Goal: Task Accomplishment & Management: Manage account settings

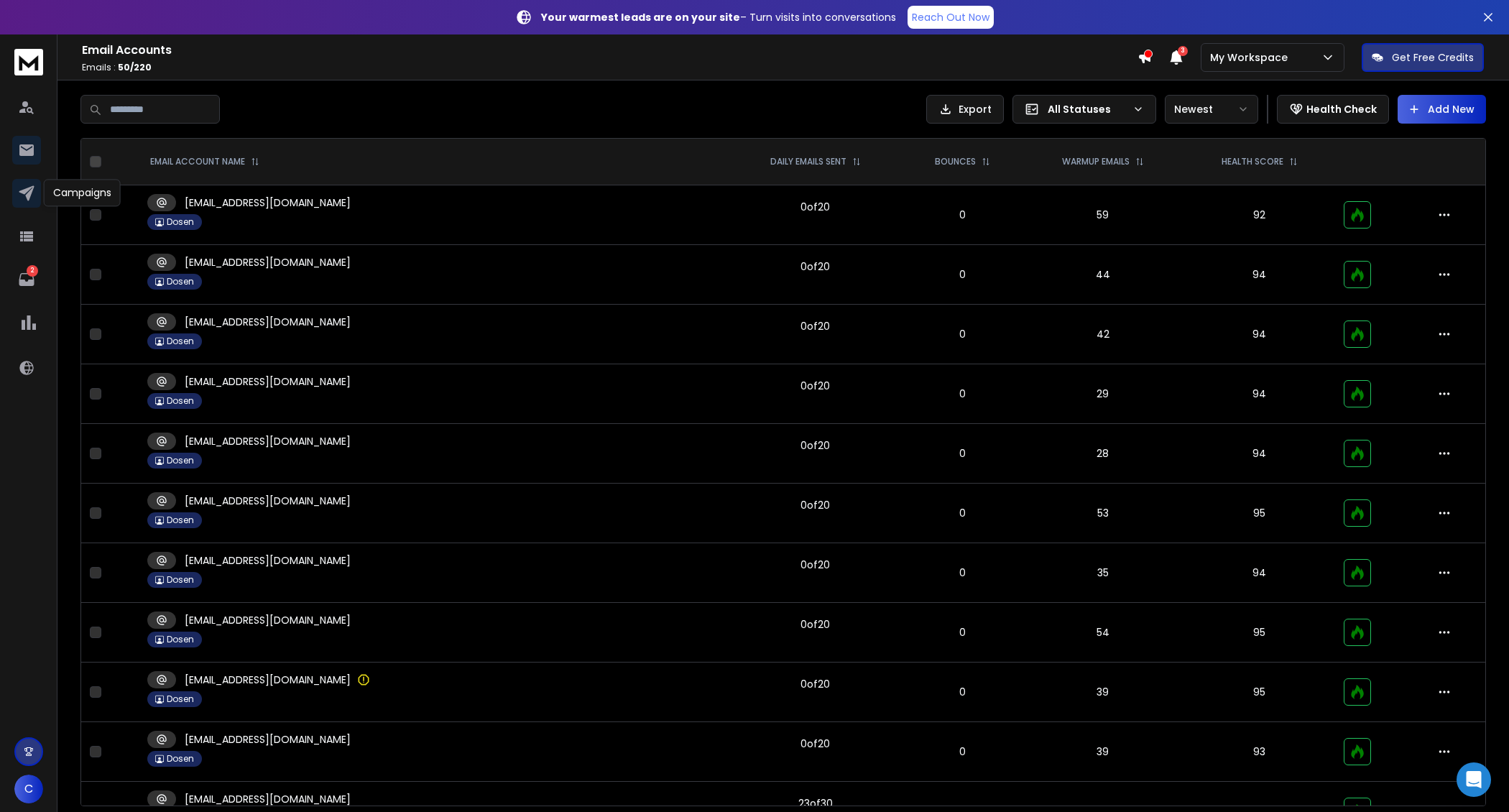
click at [18, 193] on icon at bounding box center [26, 193] width 18 height 18
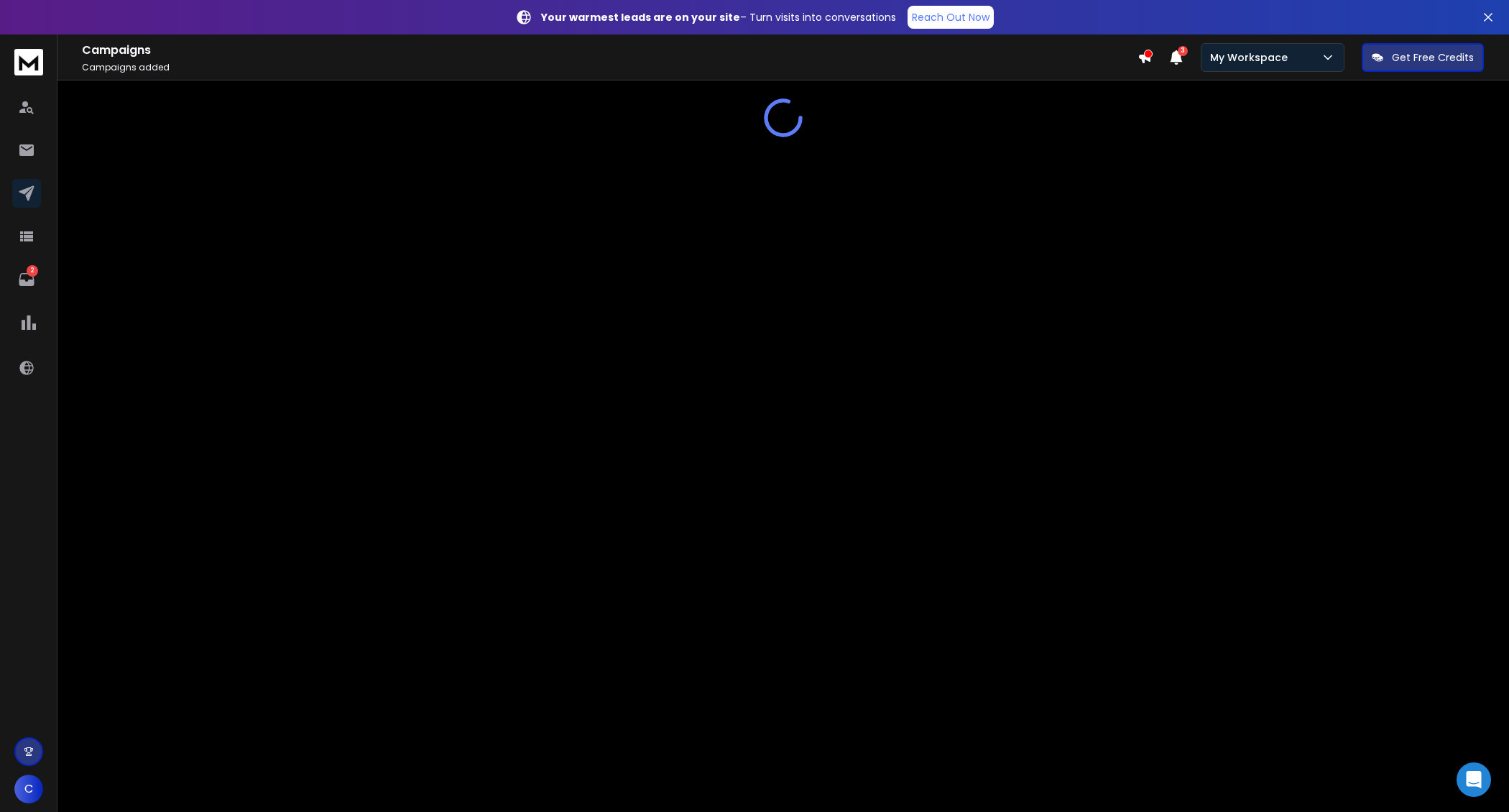
click at [1290, 71] on div "My Workspace" at bounding box center [1273, 57] width 144 height 29
click at [1312, 61] on div "My Workspace" at bounding box center [1273, 57] width 125 height 14
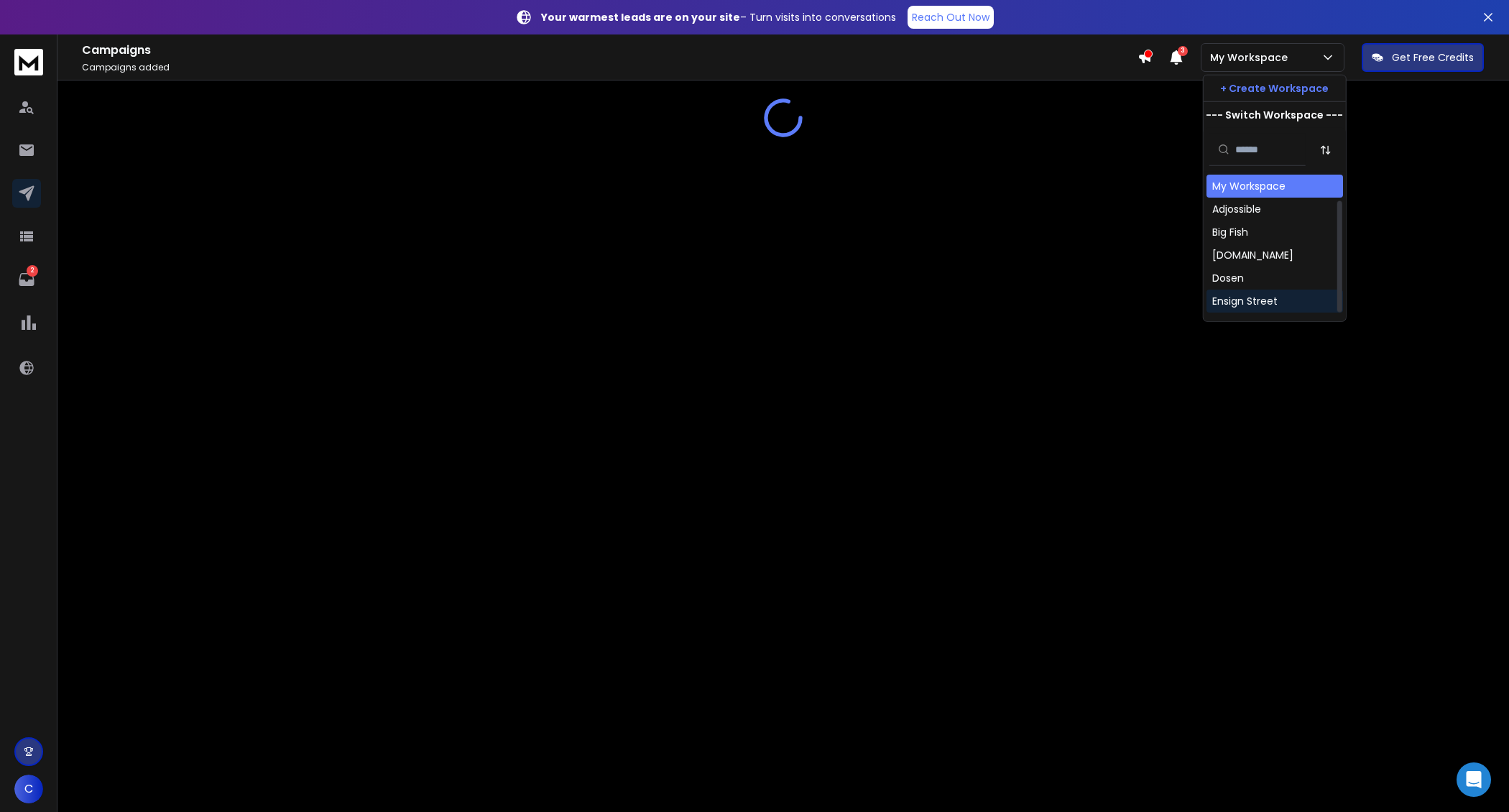
scroll to position [41, 0]
click at [1259, 192] on div "Big Fish" at bounding box center [1274, 192] width 137 height 23
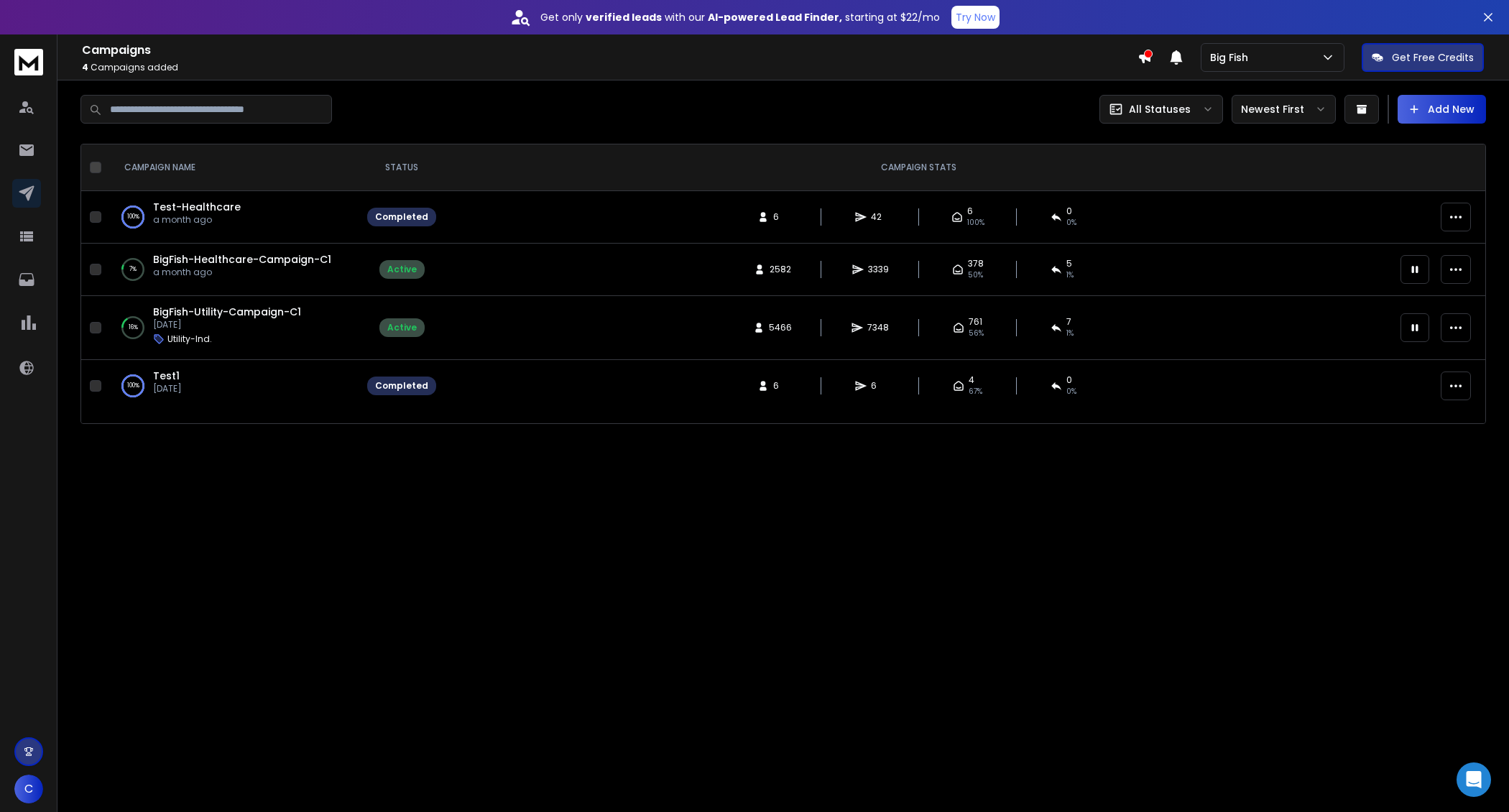
click at [258, 258] on span "BigFish-Healthcare-Campaign-C1" at bounding box center [243, 259] width 178 height 14
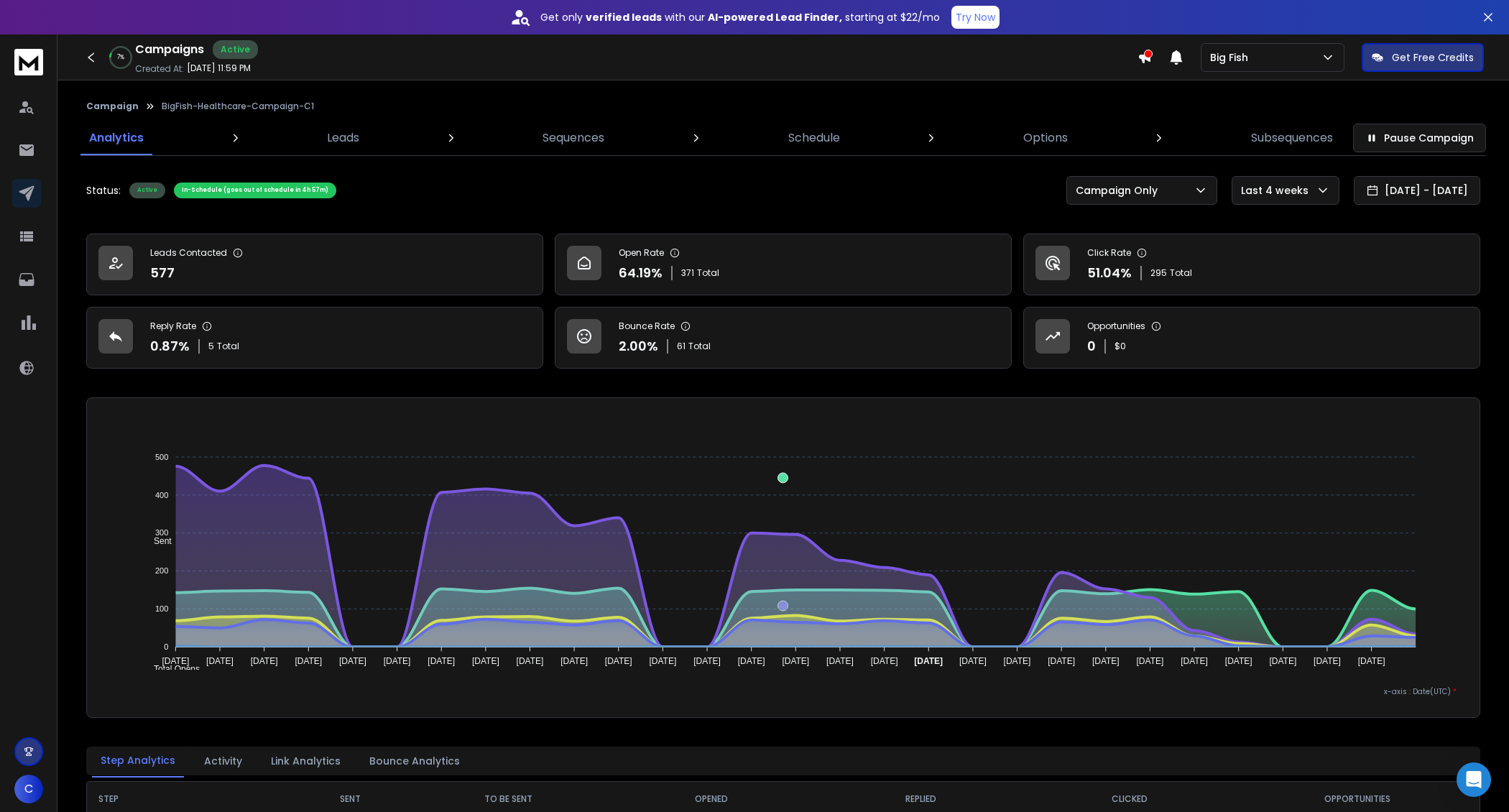
click at [365, 138] on link "Leads" at bounding box center [343, 138] width 49 height 34
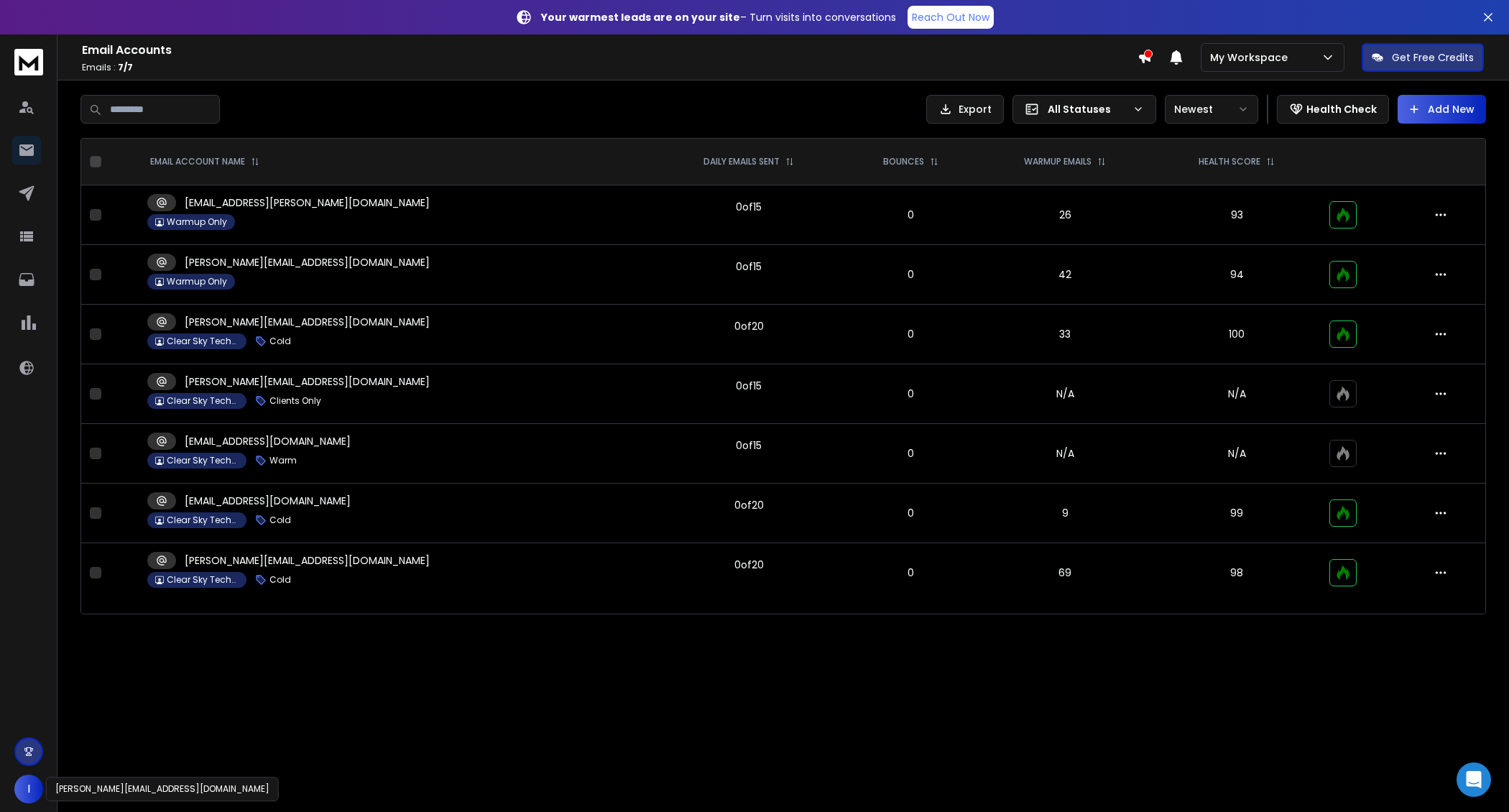
click at [20, 794] on span "I" at bounding box center [28, 788] width 29 height 29
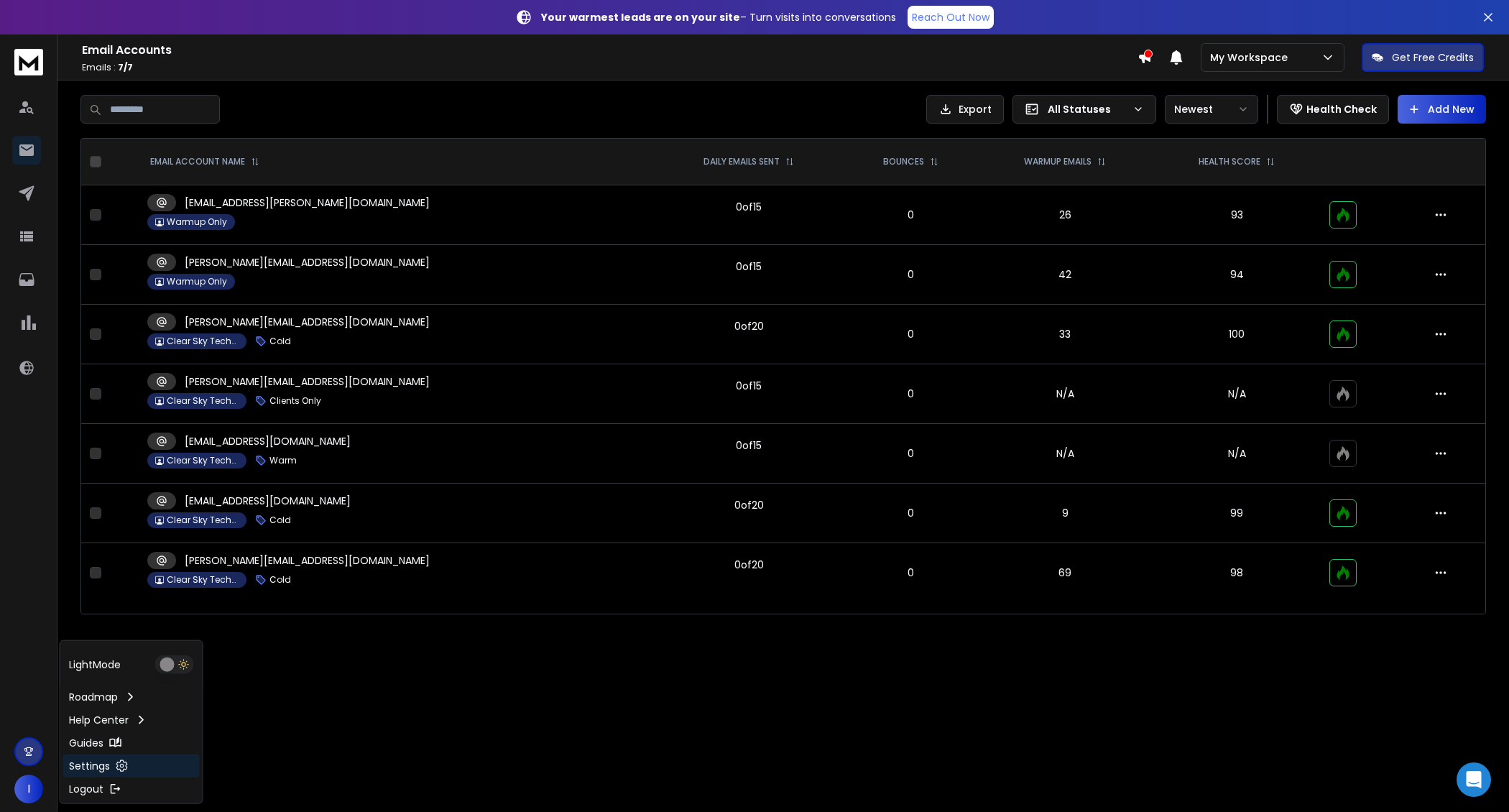
click at [135, 759] on div "Settings" at bounding box center [131, 766] width 137 height 23
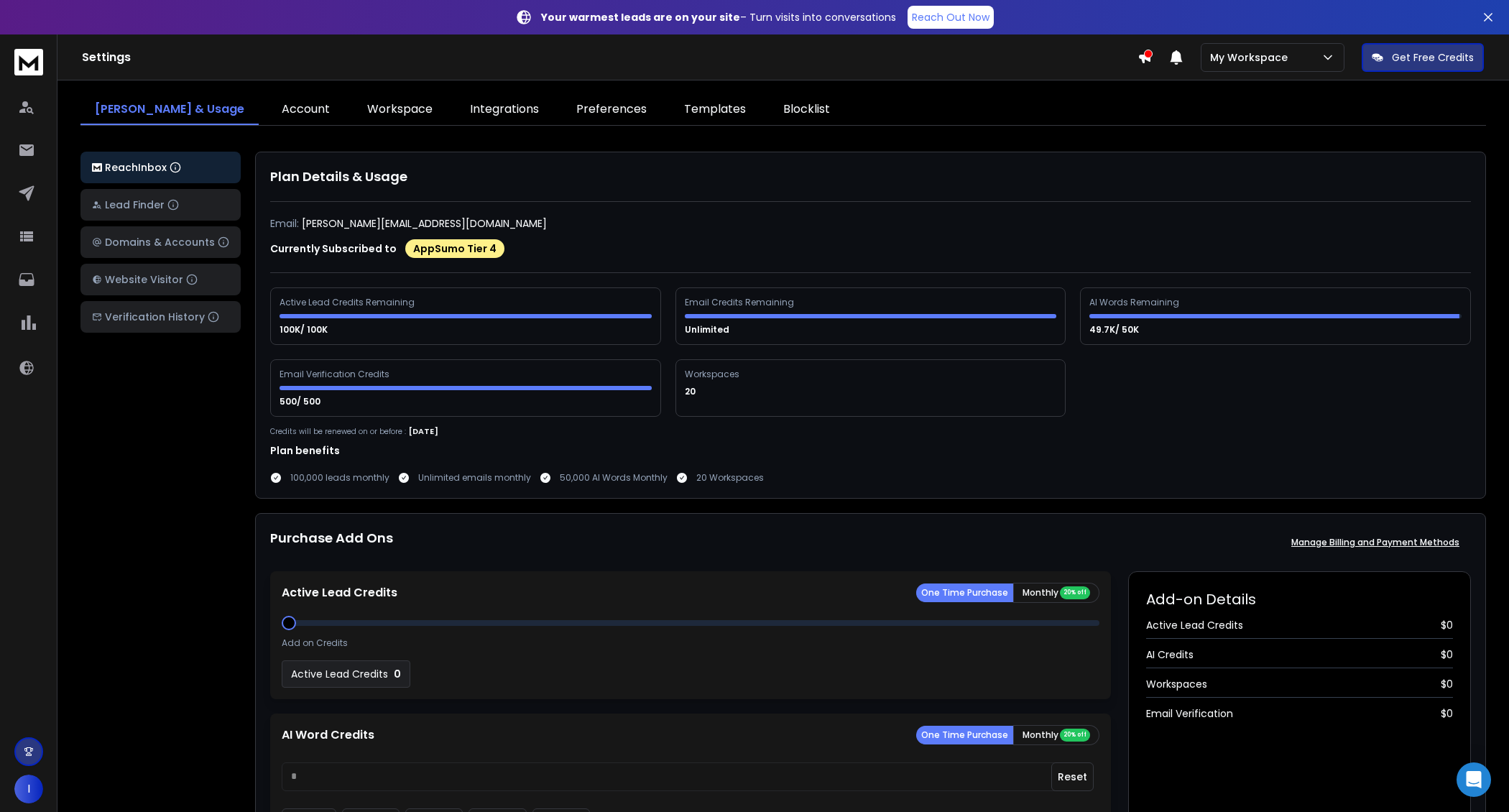
scroll to position [290, 0]
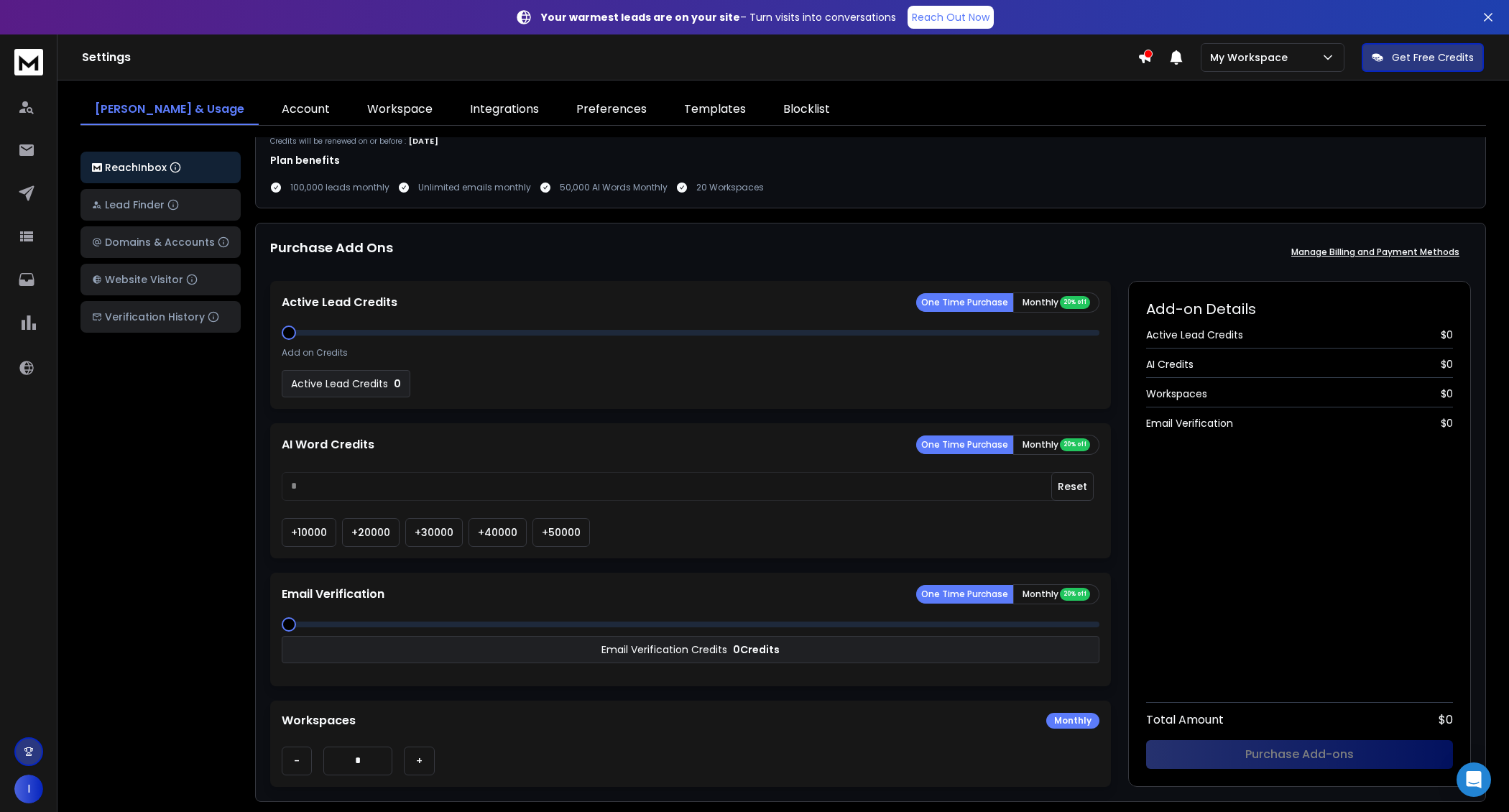
click at [1368, 252] on p "Manage Billing and Payment Methods" at bounding box center [1375, 251] width 168 height 11
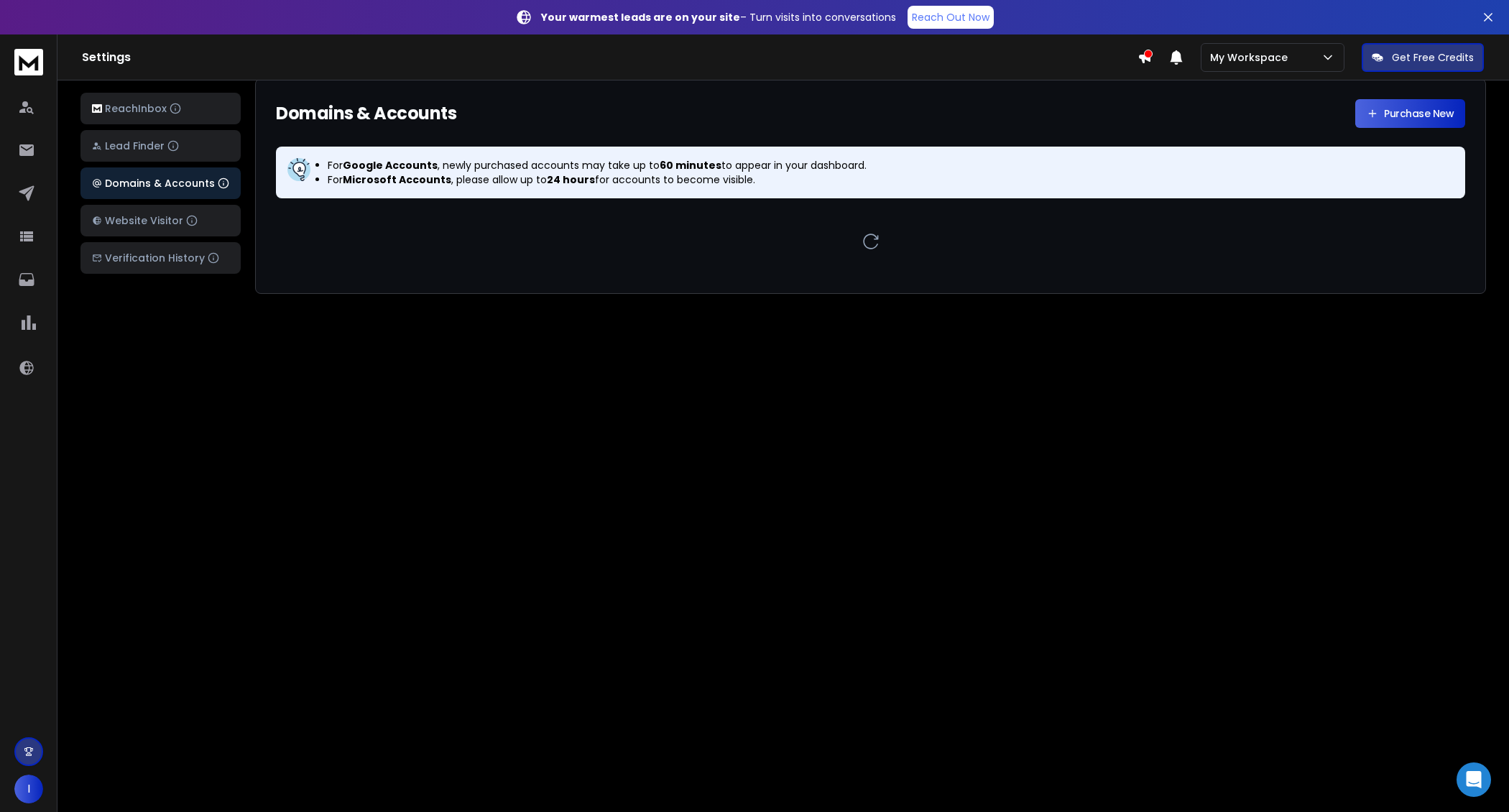
click at [173, 189] on button "Domains & Accounts" at bounding box center [161, 183] width 161 height 32
